Goal: Task Accomplishment & Management: Manage account settings

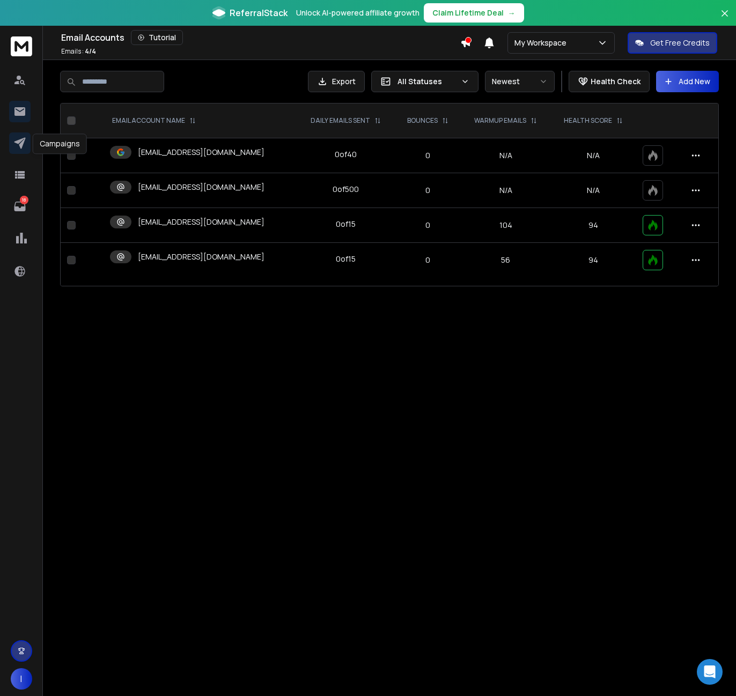
click at [15, 142] on icon at bounding box center [19, 143] width 11 height 11
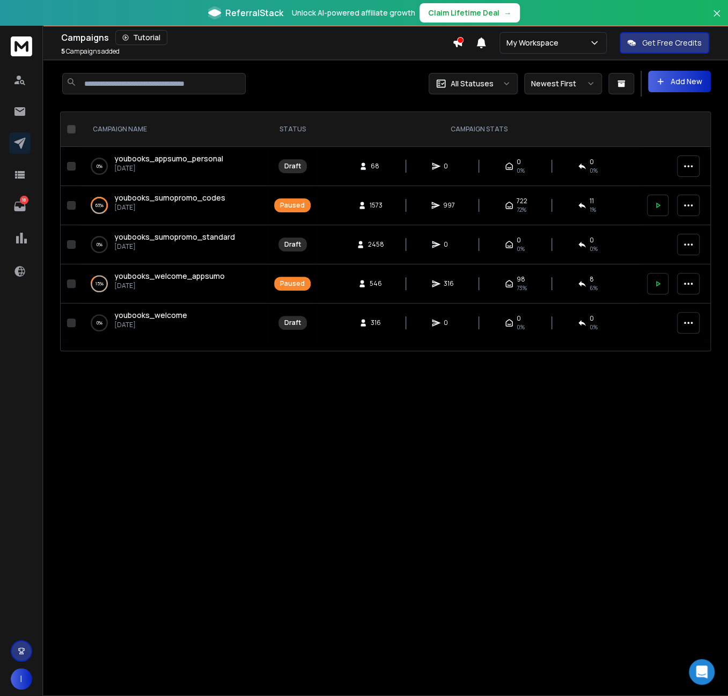
click at [179, 202] on link "youbooks_sumopromo_codes" at bounding box center [169, 198] width 111 height 11
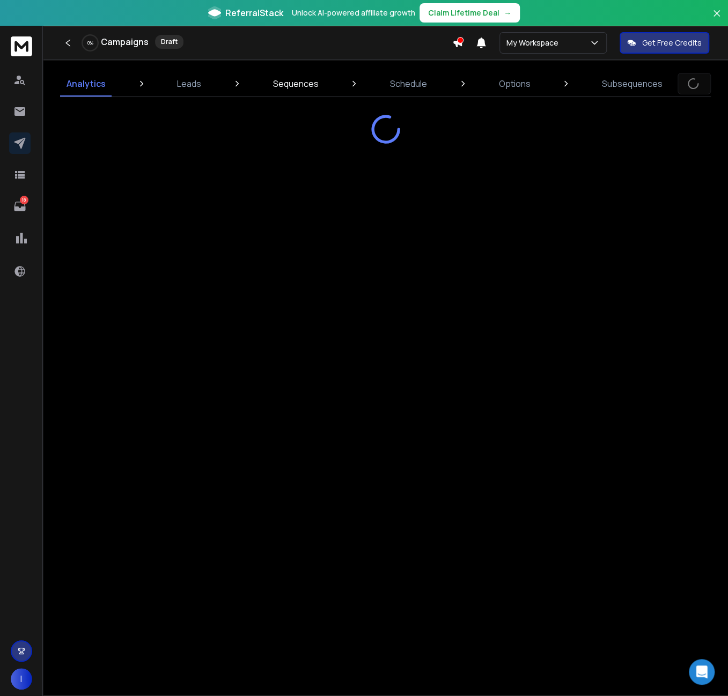
click at [289, 83] on p "Sequences" at bounding box center [296, 83] width 46 height 13
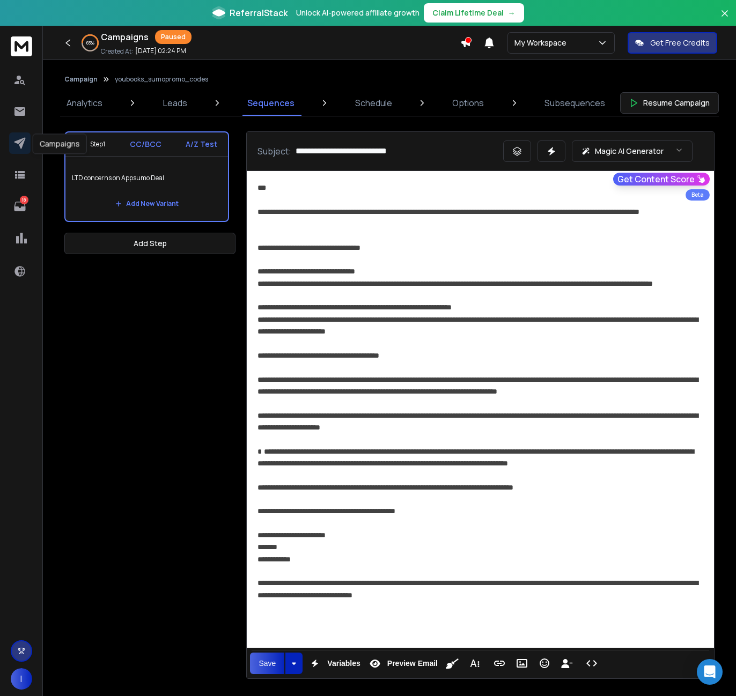
click at [21, 143] on icon at bounding box center [19, 143] width 11 height 11
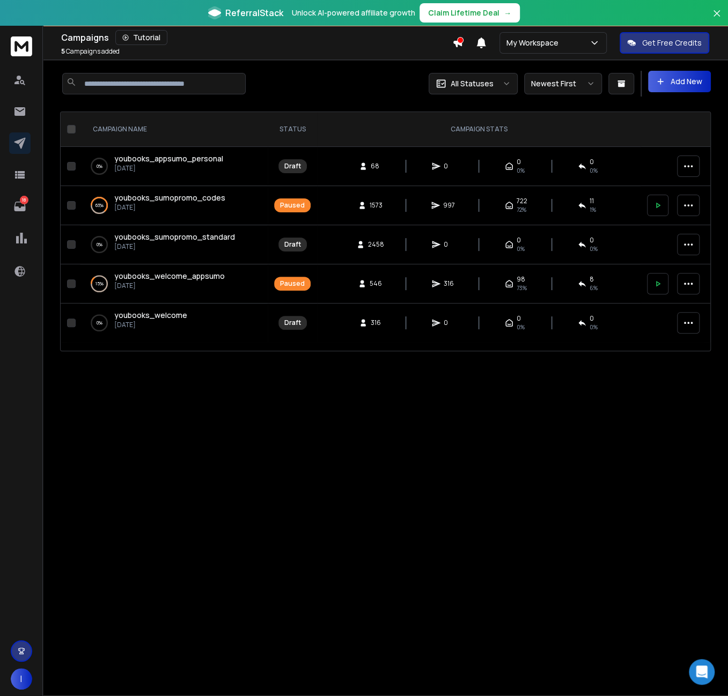
click at [137, 283] on p "[DATE]" at bounding box center [169, 286] width 110 height 9
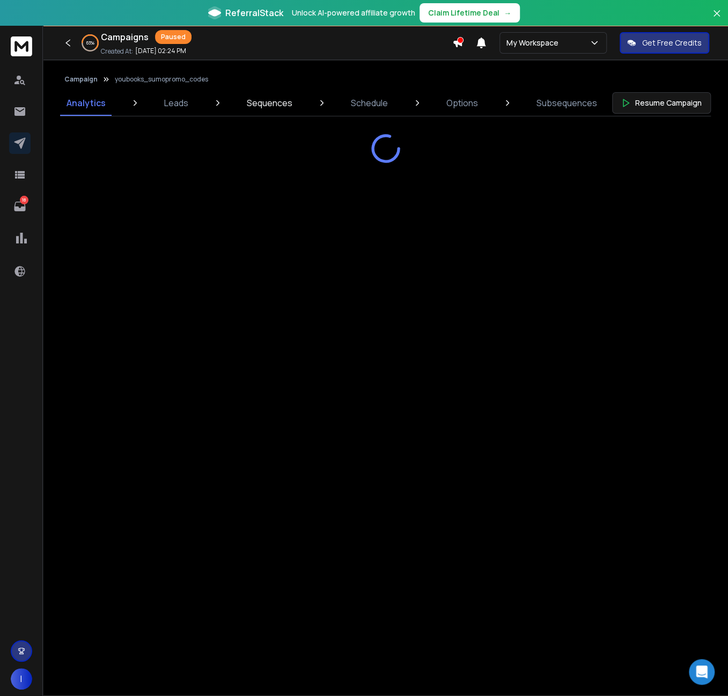
click at [273, 109] on p "Sequences" at bounding box center [270, 103] width 46 height 13
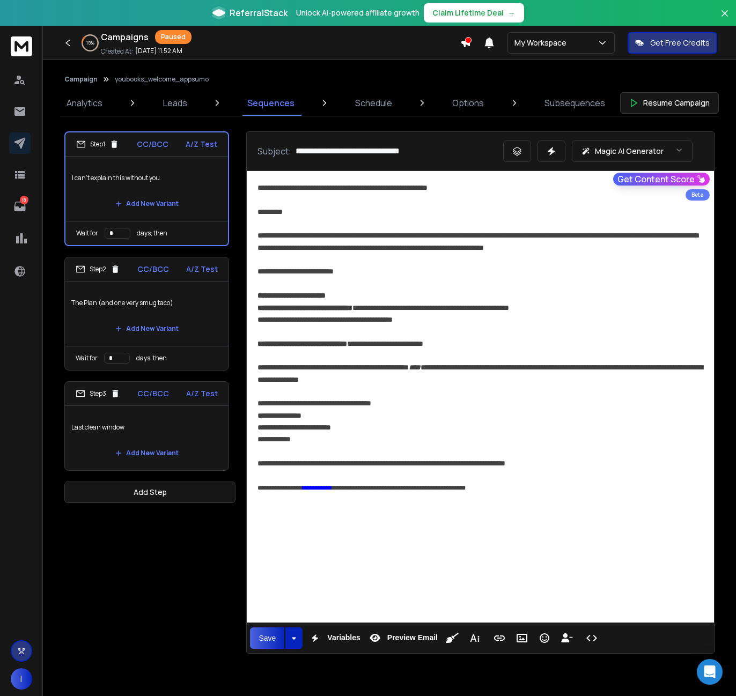
drag, startPoint x: 116, startPoint y: 237, endPoint x: 104, endPoint y: 234, distance: 13.1
click at [104, 234] on div "Wait for * days, then" at bounding box center [146, 233] width 163 height 24
type input "*"
drag, startPoint x: 119, startPoint y: 359, endPoint x: 31, endPoint y: 357, distance: 87.5
click at [38, 355] on div "**********" at bounding box center [368, 347] width 736 height 643
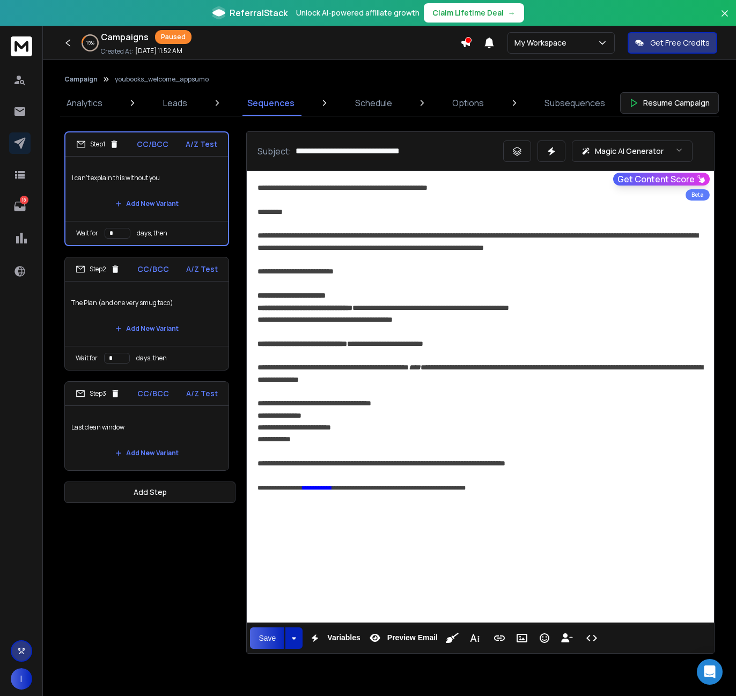
type input "*"
type input "**********"
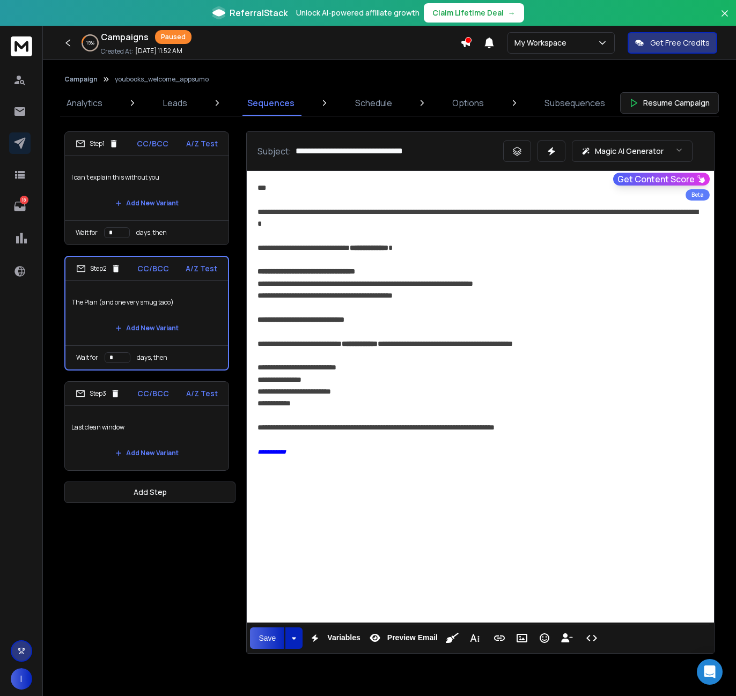
click at [153, 593] on div "Step 1 CC/BCC A/Z Test I can’t explain this without you Add New Variant Wait fo…" at bounding box center [149, 392] width 171 height 522
drag, startPoint x: 124, startPoint y: 361, endPoint x: 63, endPoint y: 357, distance: 61.8
click at [65, 357] on div "Step 2 CC/BCC A/Z Test The Plan (and one very smug taco) Add New Variant Wait f…" at bounding box center [146, 313] width 165 height 115
click at [205, 559] on div "Step 1 CC/BCC A/Z Test I can’t explain this without you Add New Variant Wait fo…" at bounding box center [149, 392] width 171 height 522
drag, startPoint x: 123, startPoint y: 357, endPoint x: 48, endPoint y: 344, distance: 76.2
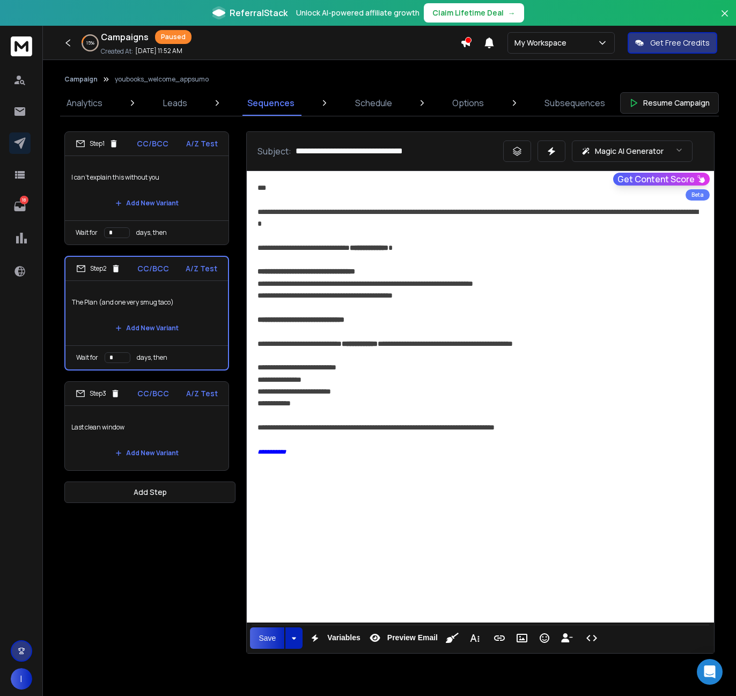
click at [49, 344] on div "**********" at bounding box center [389, 364] width 693 height 609
type input "*"
click at [151, 548] on div "Step 1 CC/BCC A/Z Test I can’t explain this without you Add New Variant Wait fo…" at bounding box center [149, 392] width 171 height 522
click at [144, 535] on div "Step 1 CC/BCC A/Z Test I can’t explain this without you Add New Variant Wait fo…" at bounding box center [149, 392] width 171 height 522
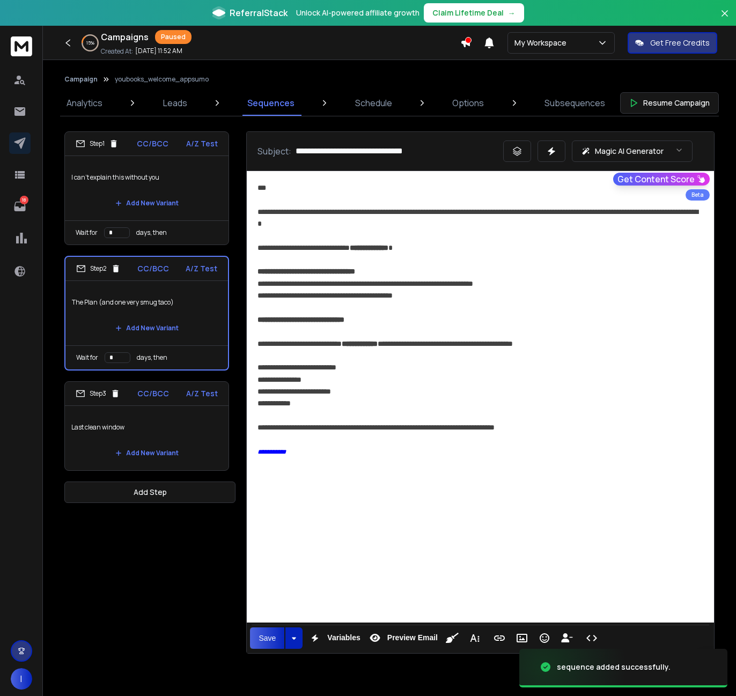
drag, startPoint x: 159, startPoint y: 599, endPoint x: 186, endPoint y: 506, distance: 96.4
click at [160, 599] on div "Step 1 CC/BCC A/Z Test I can’t explain this without you Add New Variant Wait fo…" at bounding box center [149, 392] width 171 height 522
click at [581, 104] on p "Subsequences" at bounding box center [574, 103] width 61 height 13
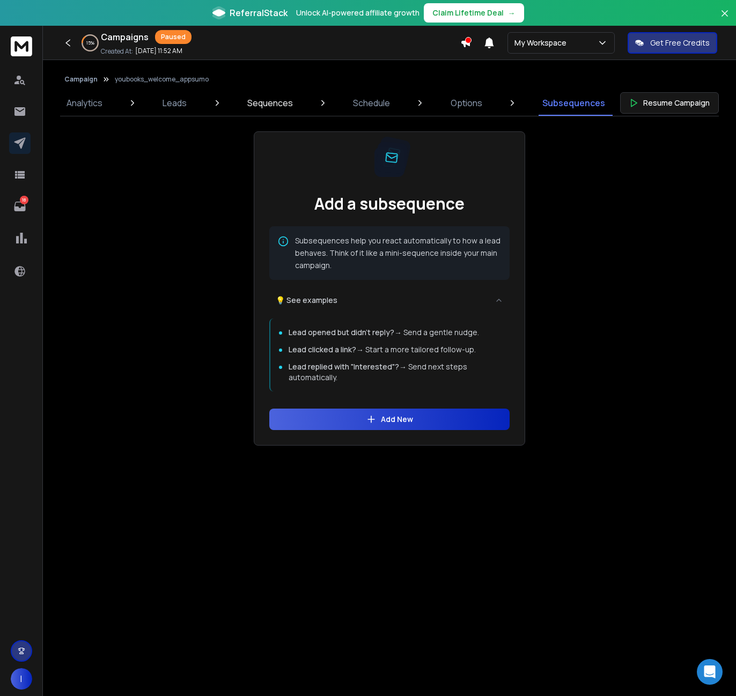
click at [288, 107] on p "Sequences" at bounding box center [270, 103] width 46 height 13
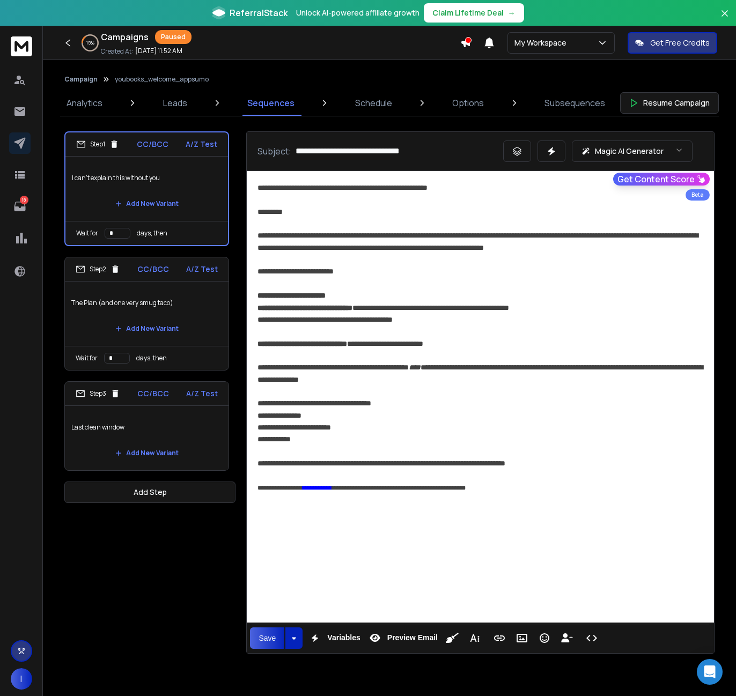
click at [654, 100] on button "Resume Campaign" at bounding box center [669, 102] width 99 height 21
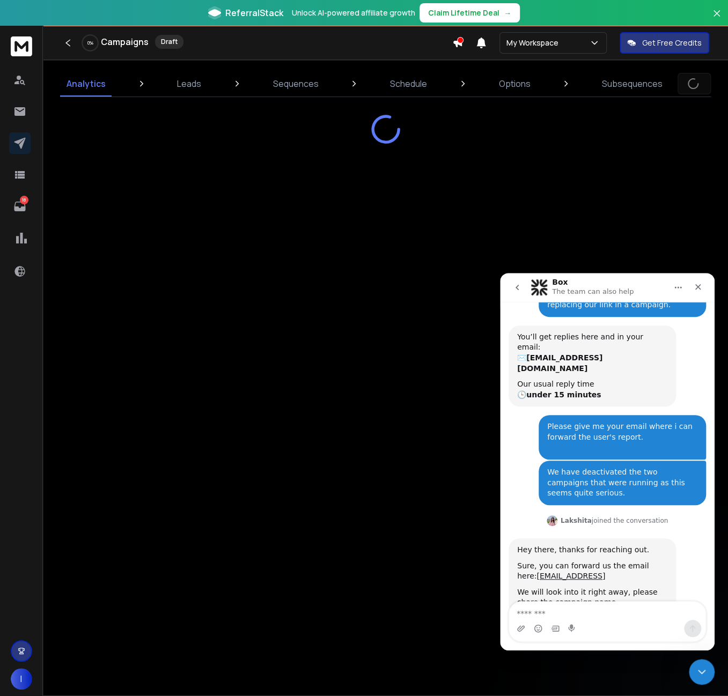
scroll to position [65, 0]
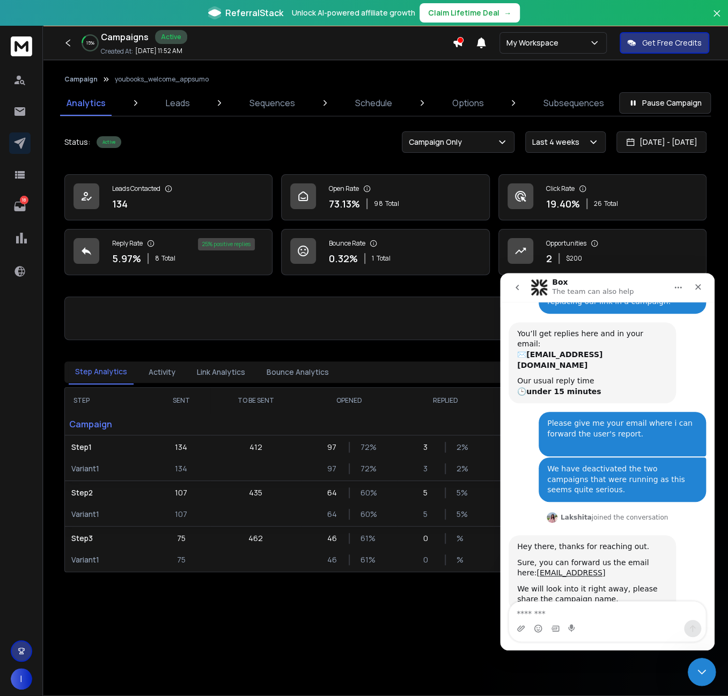
click at [703, 678] on div "Close Intercom Messenger" at bounding box center [700, 671] width 26 height 26
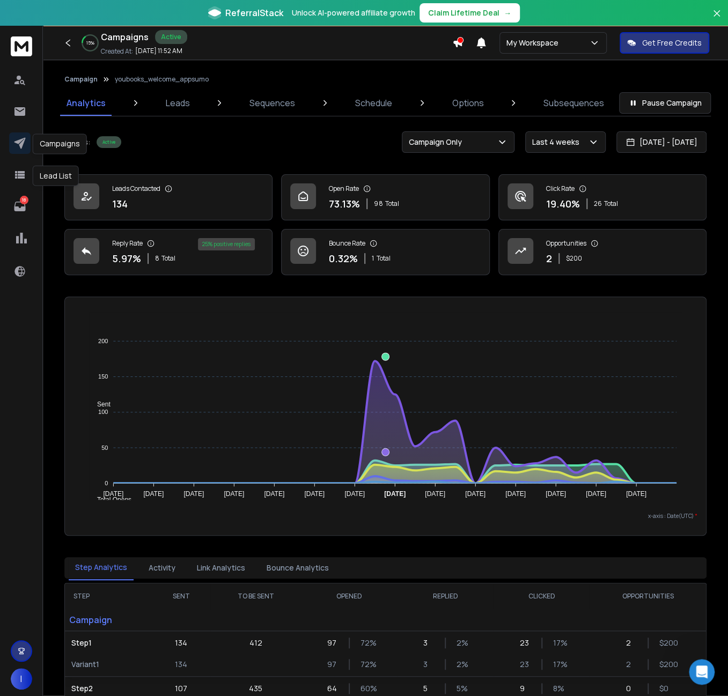
click at [22, 141] on icon at bounding box center [19, 143] width 13 height 13
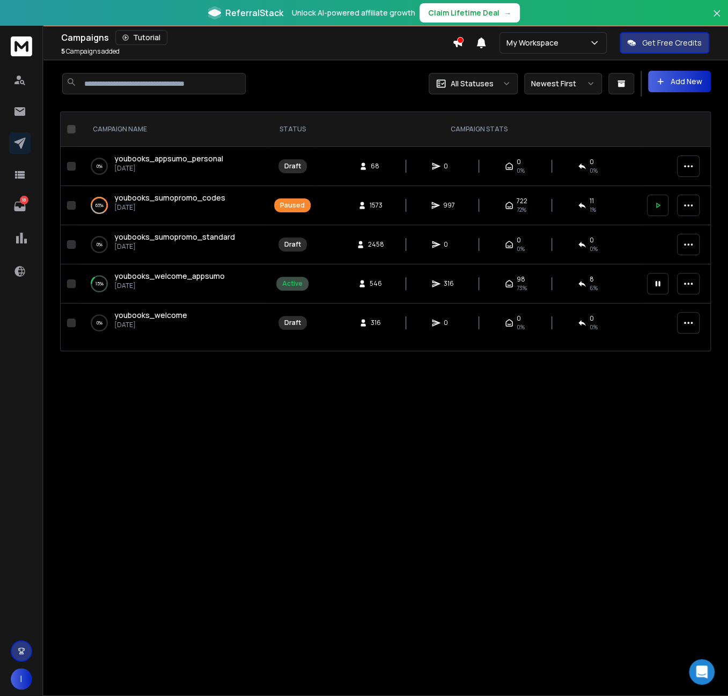
click at [72, 205] on button "button" at bounding box center [71, 205] width 9 height 9
click at [659, 205] on icon at bounding box center [658, 206] width 10 height 10
